Goal: Task Accomplishment & Management: Use online tool/utility

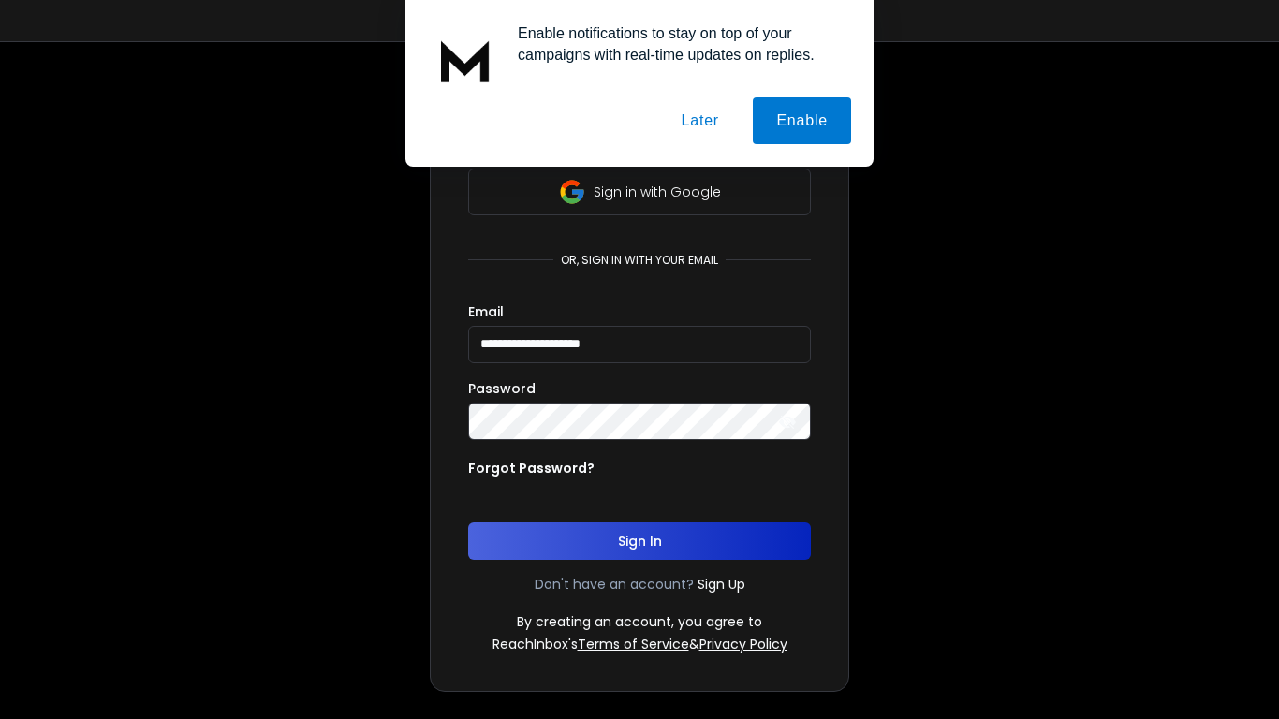
type input "**********"
click at [639, 540] on button "Sign In" at bounding box center [639, 540] width 343 height 37
